Goal: Task Accomplishment & Management: Manage account settings

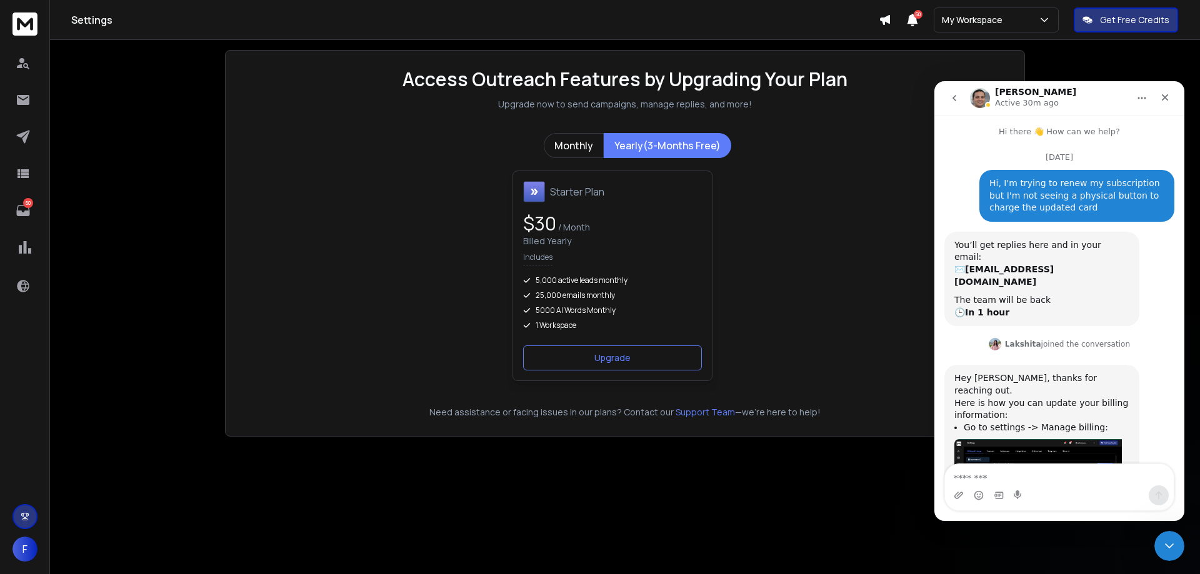
scroll to position [444, 0]
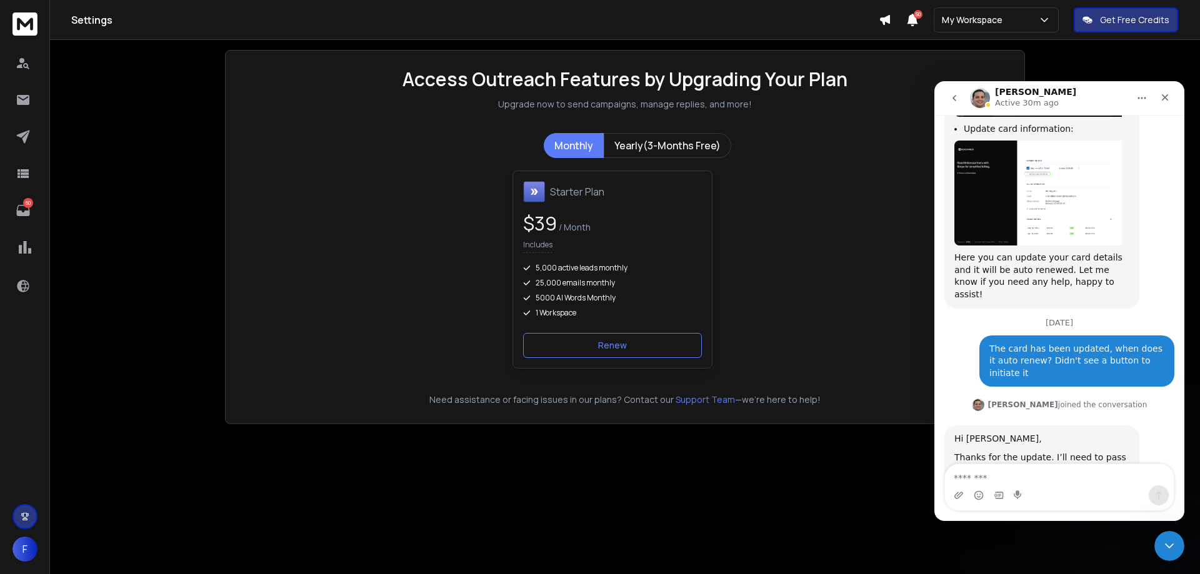
scroll to position [444, 0]
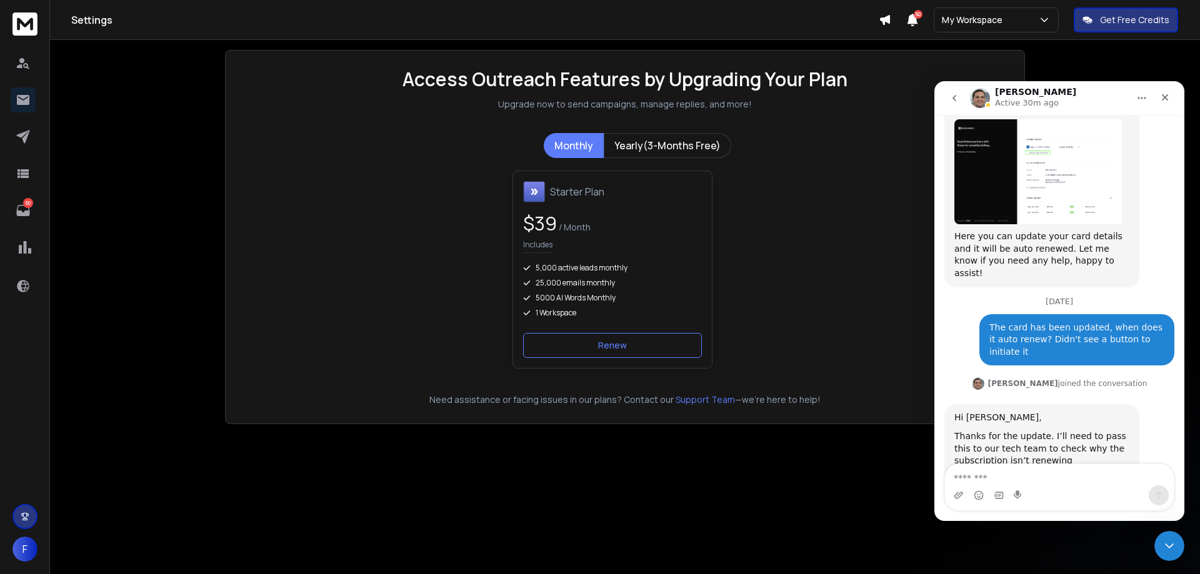
click at [19, 104] on icon at bounding box center [23, 100] width 12 height 10
click at [34, 23] on icon at bounding box center [24, 23] width 25 height 23
